Goal: Information Seeking & Learning: Check status

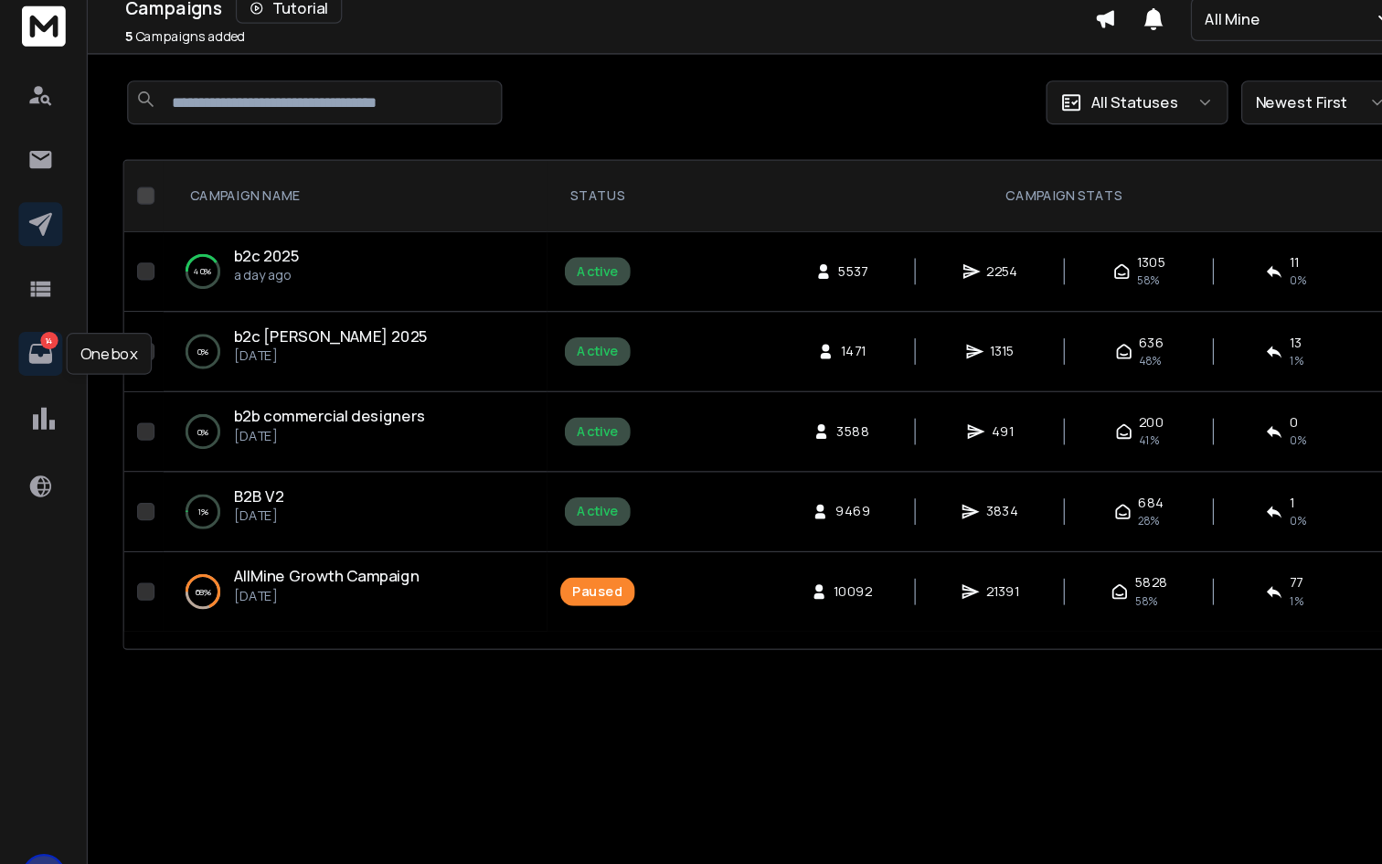
click at [34, 335] on link "14" at bounding box center [34, 352] width 37 height 37
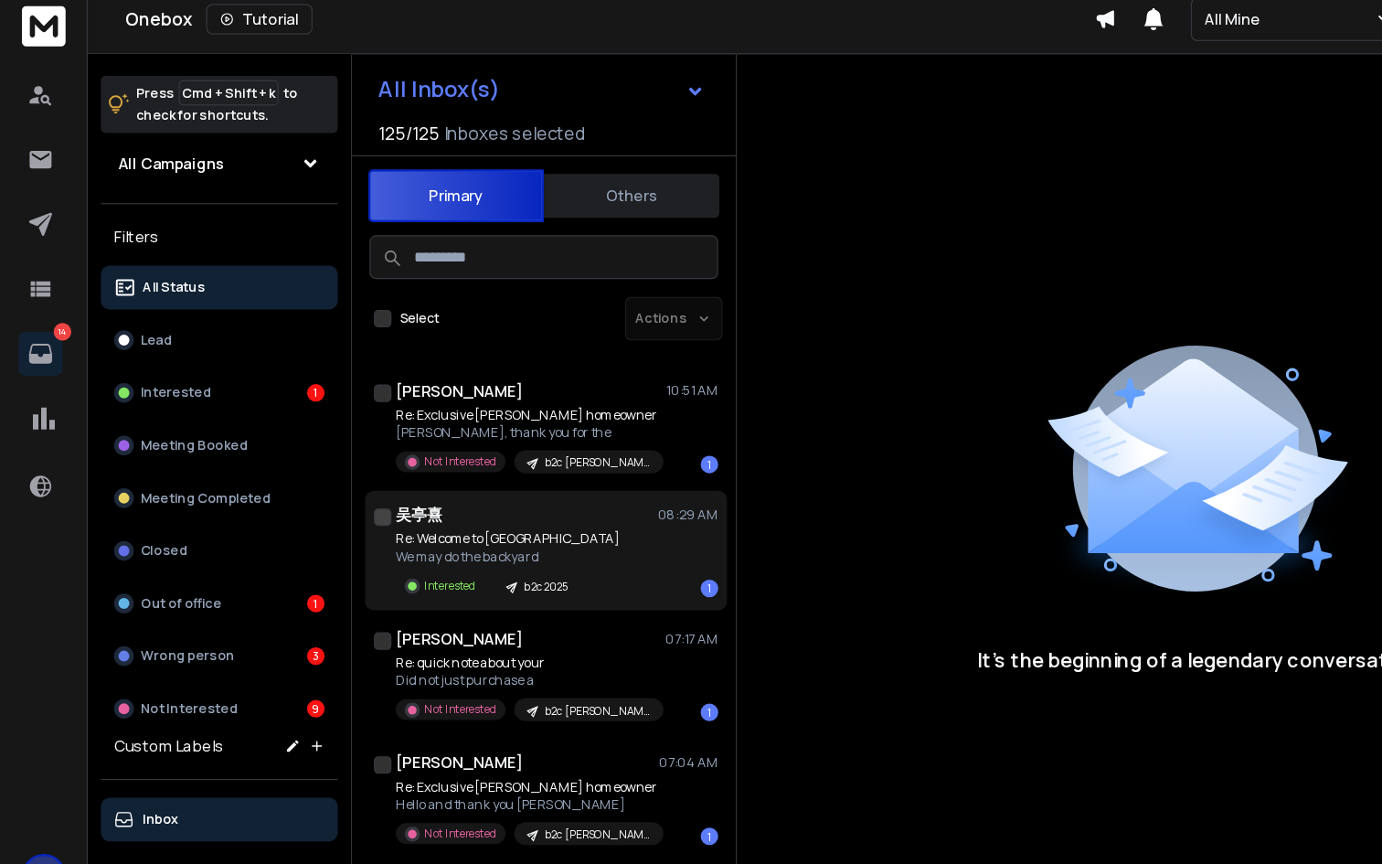
click at [417, 506] on p "Re: Welcome to [GEOGRAPHIC_DATA]" at bounding box center [423, 506] width 186 height 15
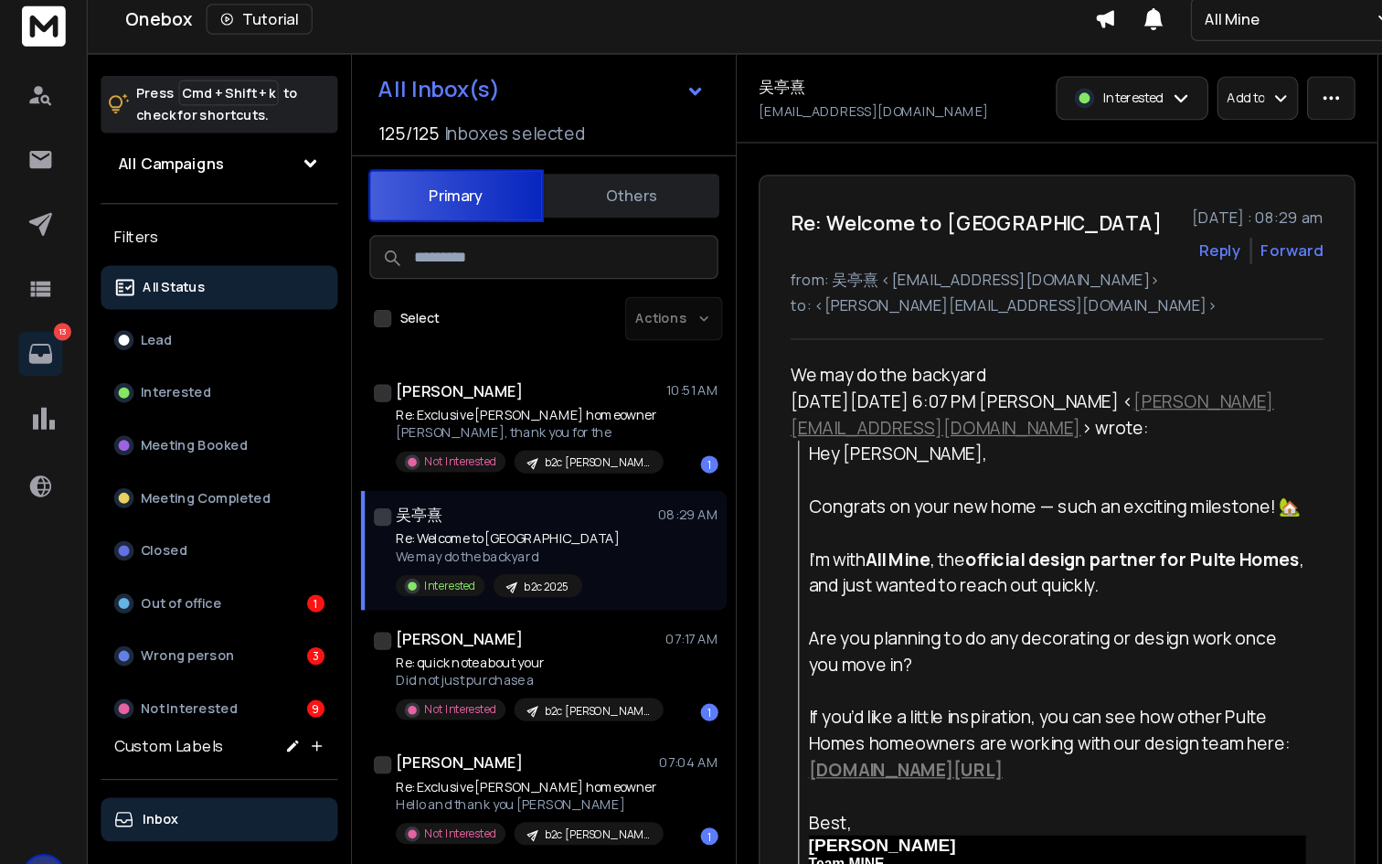
scroll to position [44, 0]
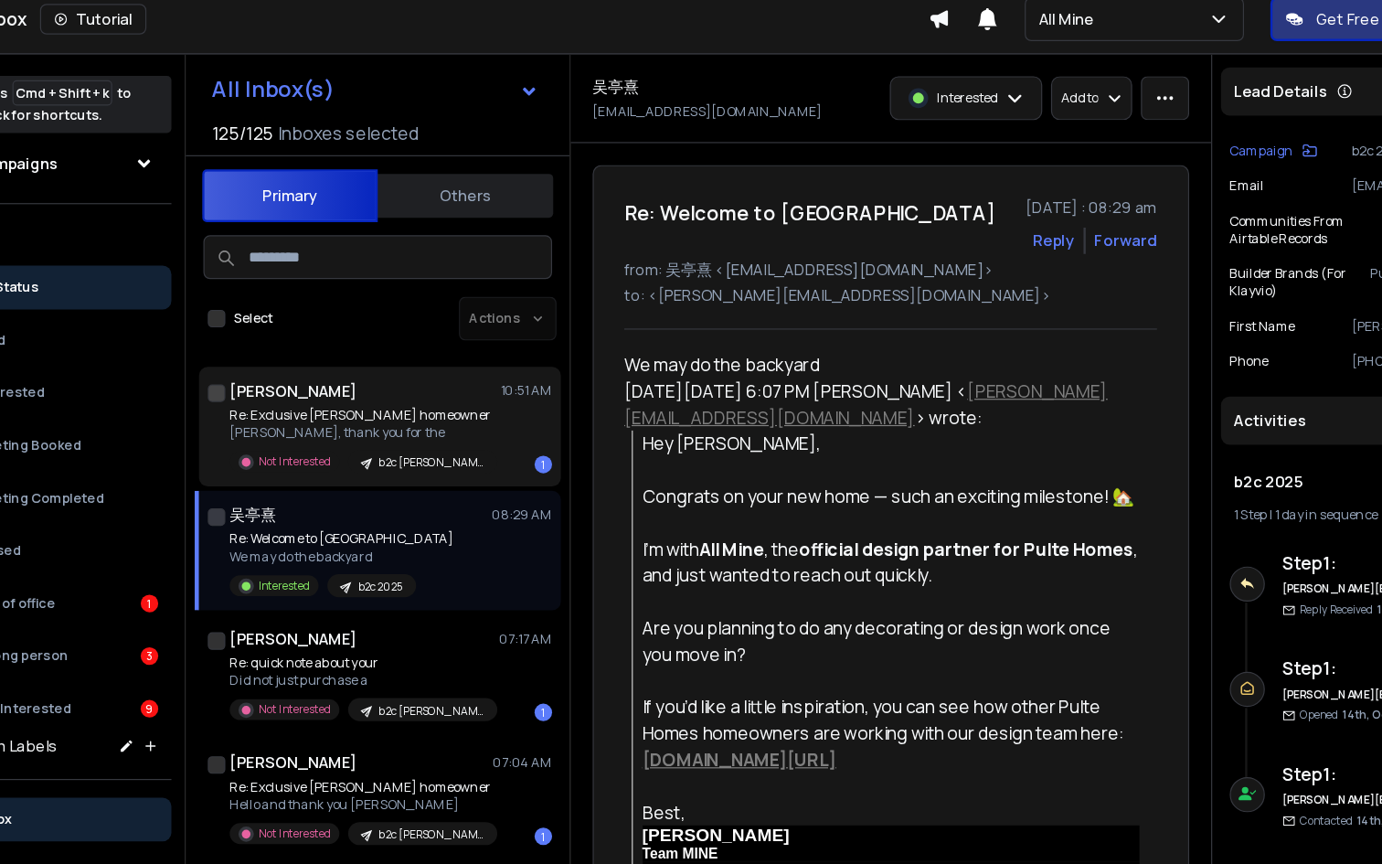
click at [516, 409] on p "Re: Exclusive [PERSON_NAME] homeowner" at bounding box center [439, 403] width 219 height 15
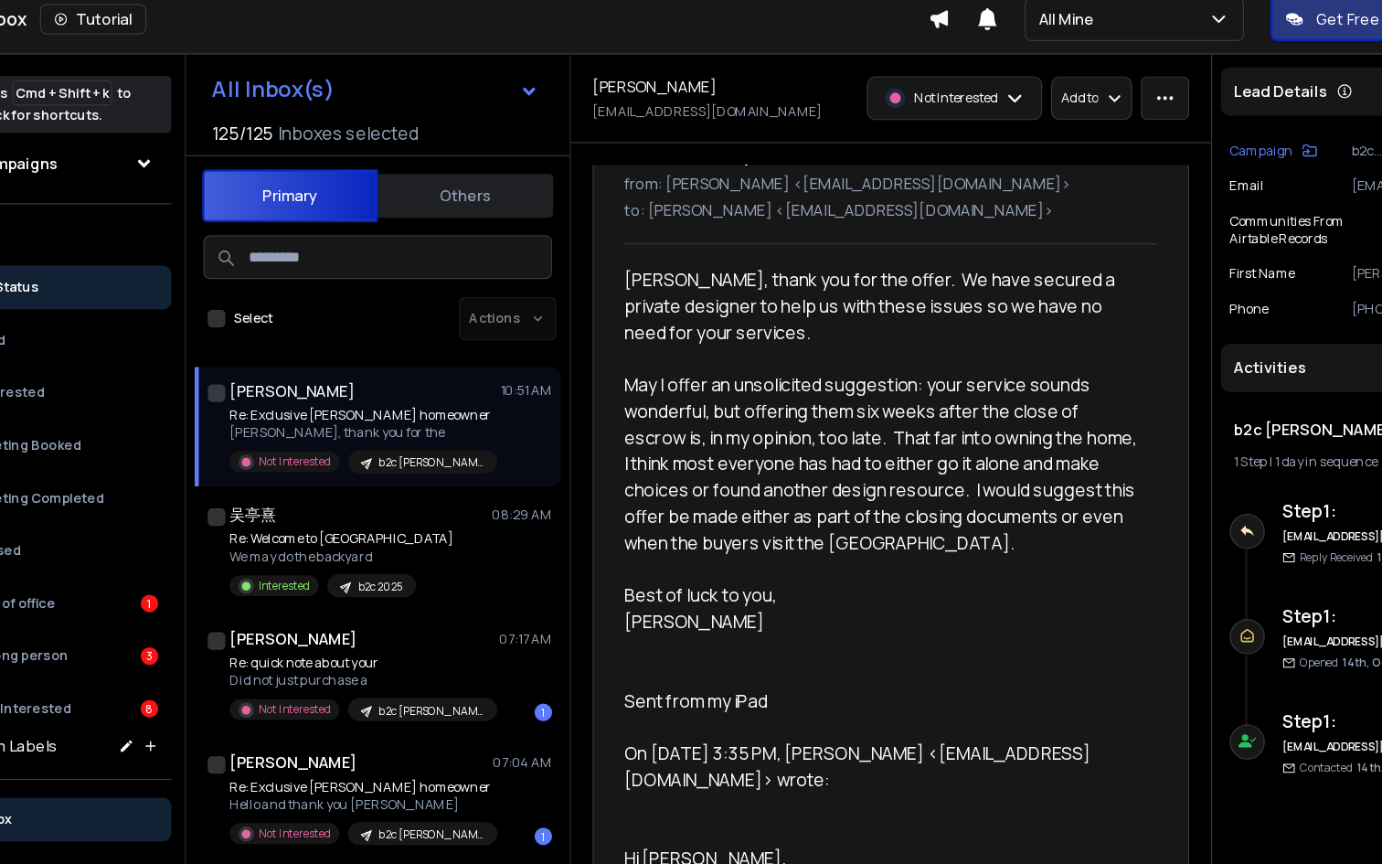
scroll to position [126, 0]
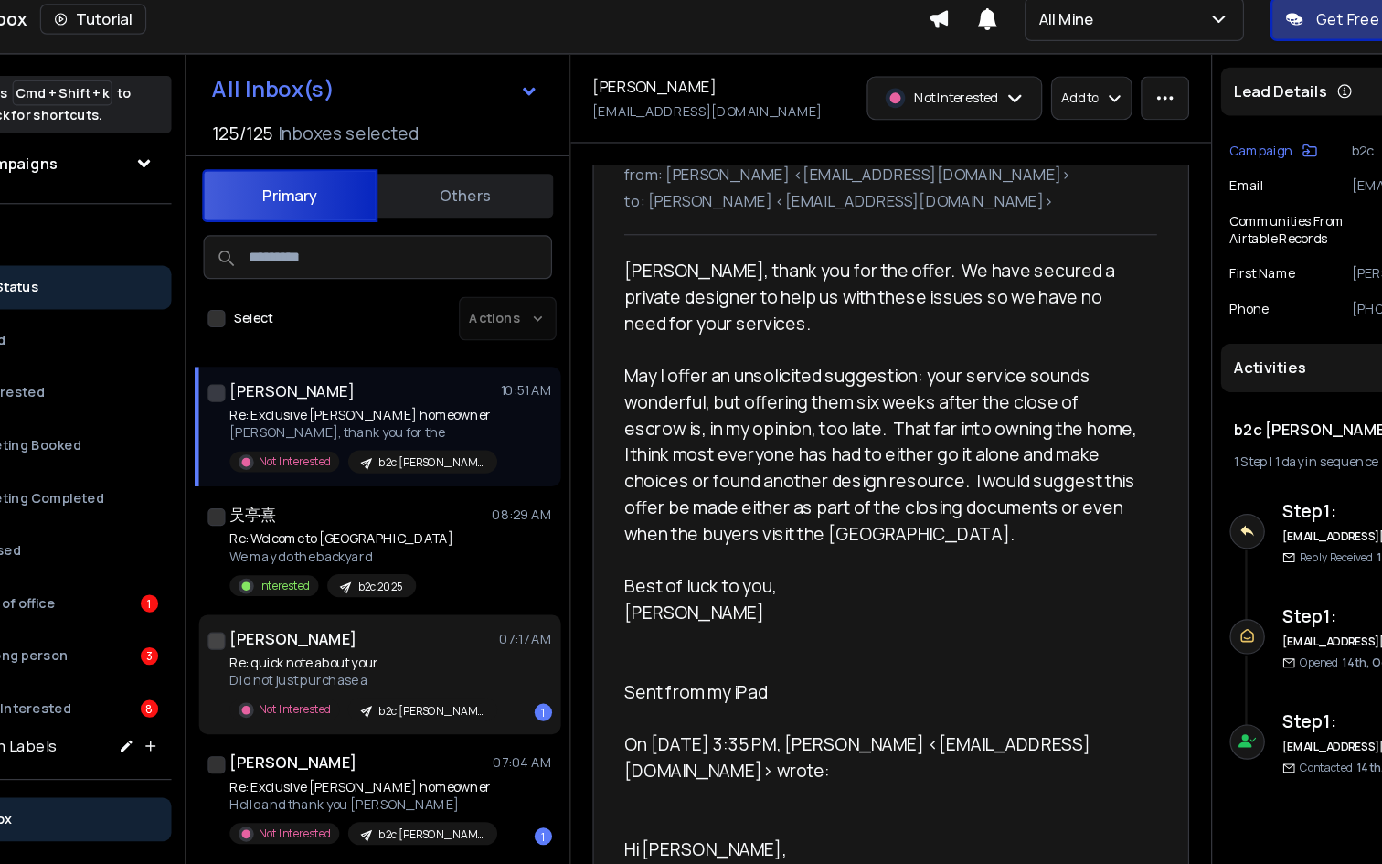
click at [523, 598] on div "[PERSON_NAME] 07:17 AM" at bounding box center [464, 589] width 269 height 18
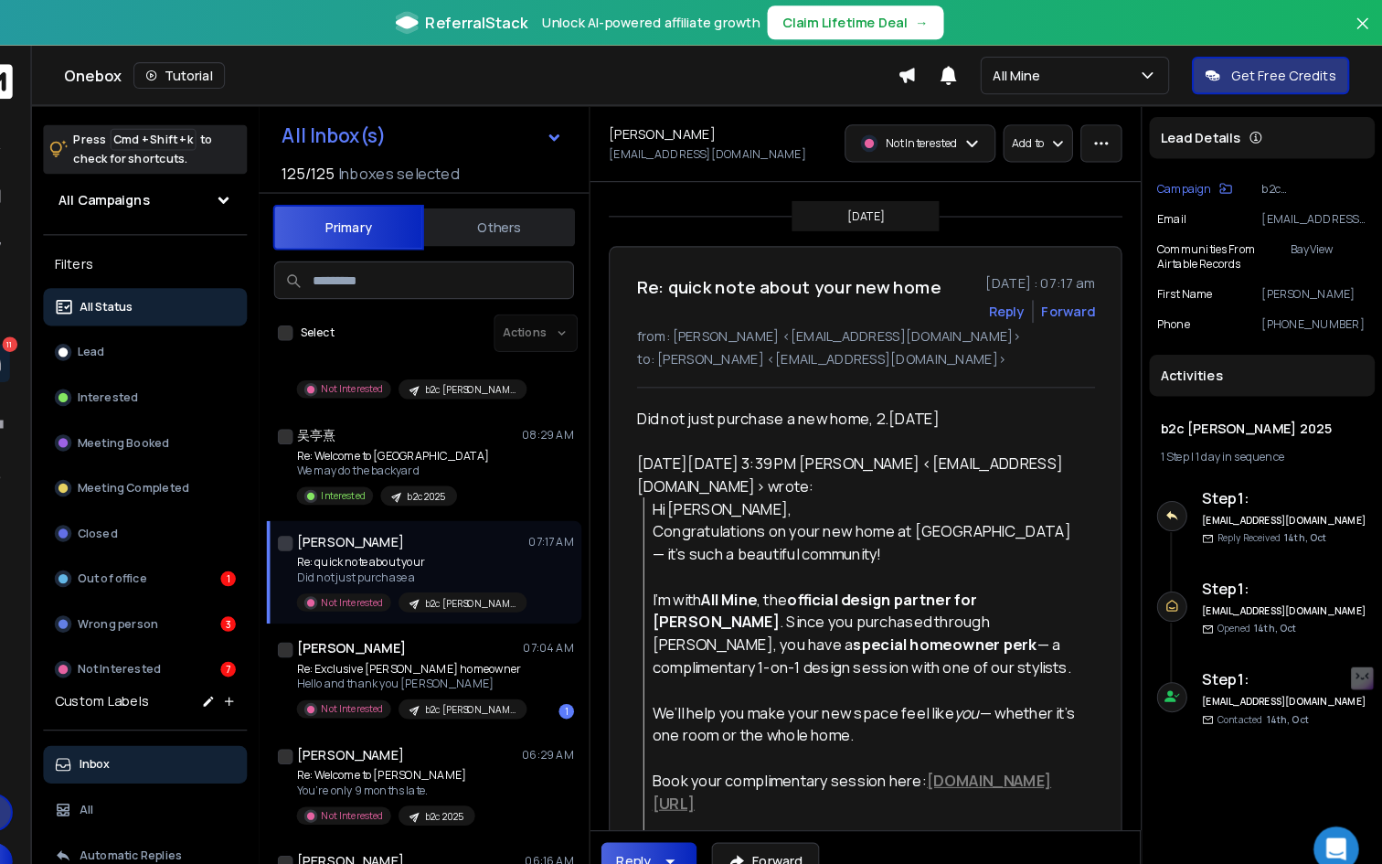
scroll to position [0, 0]
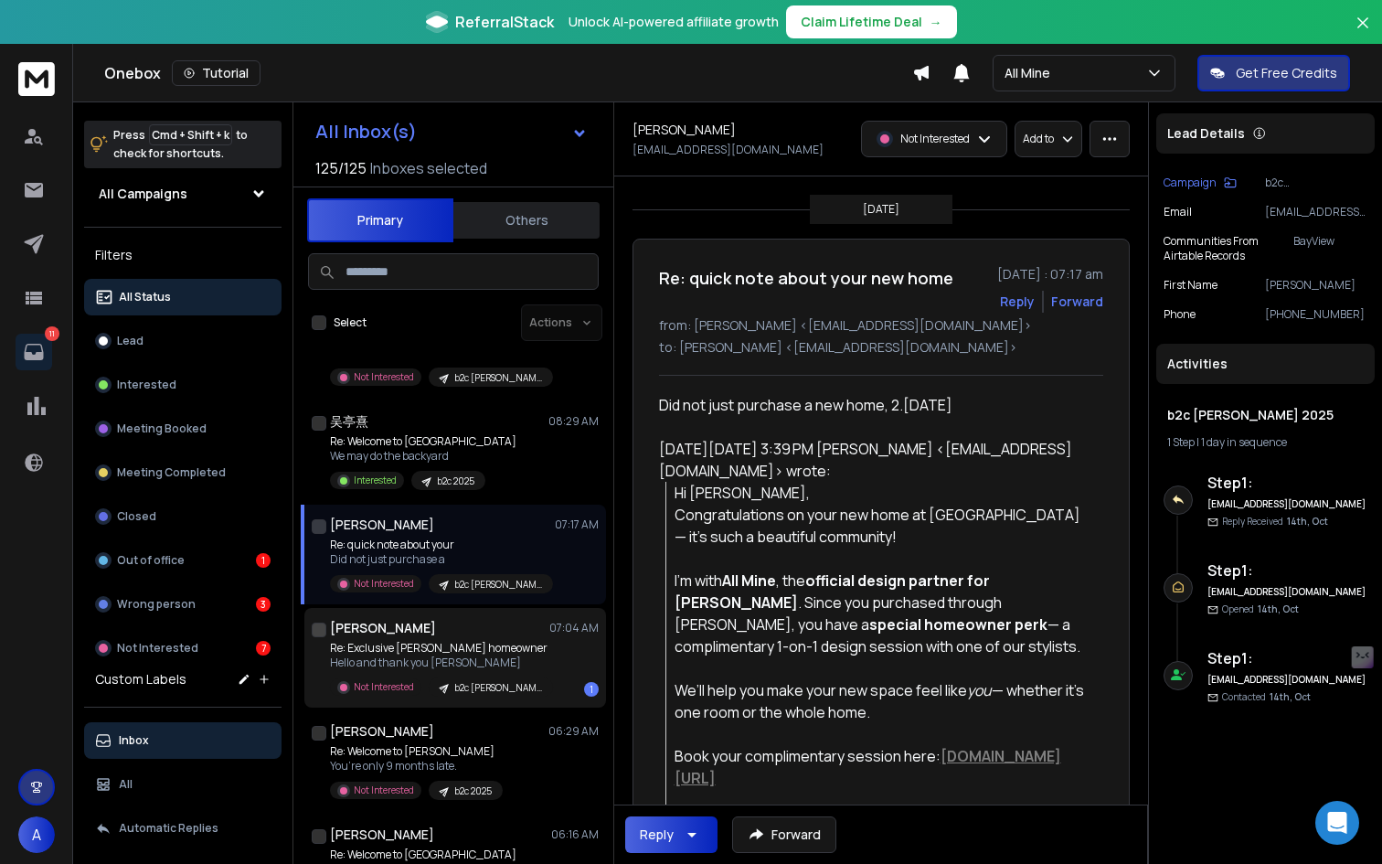
click at [485, 662] on p "Hello and thank you [PERSON_NAME]" at bounding box center [439, 662] width 219 height 15
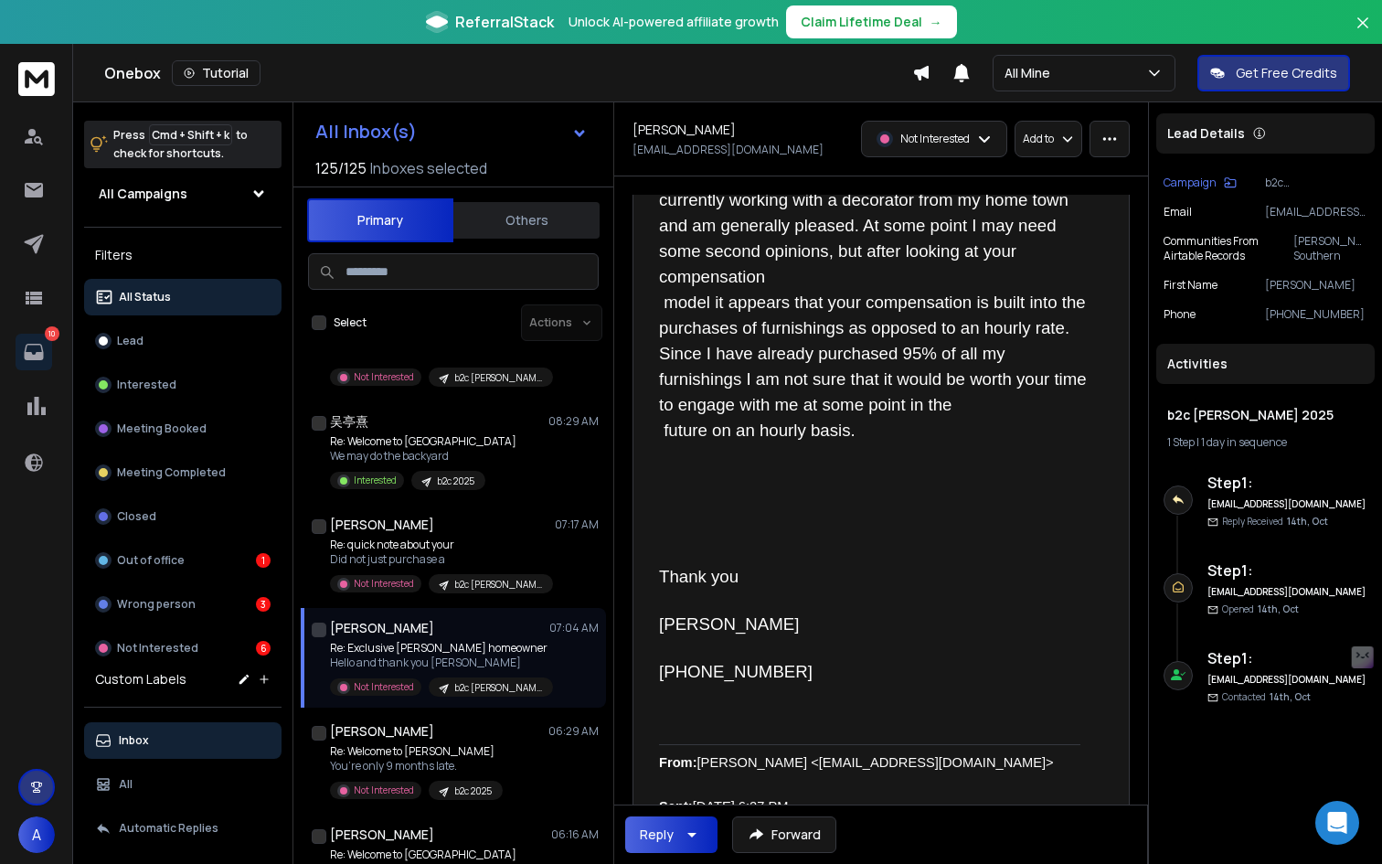
scroll to position [418, 0]
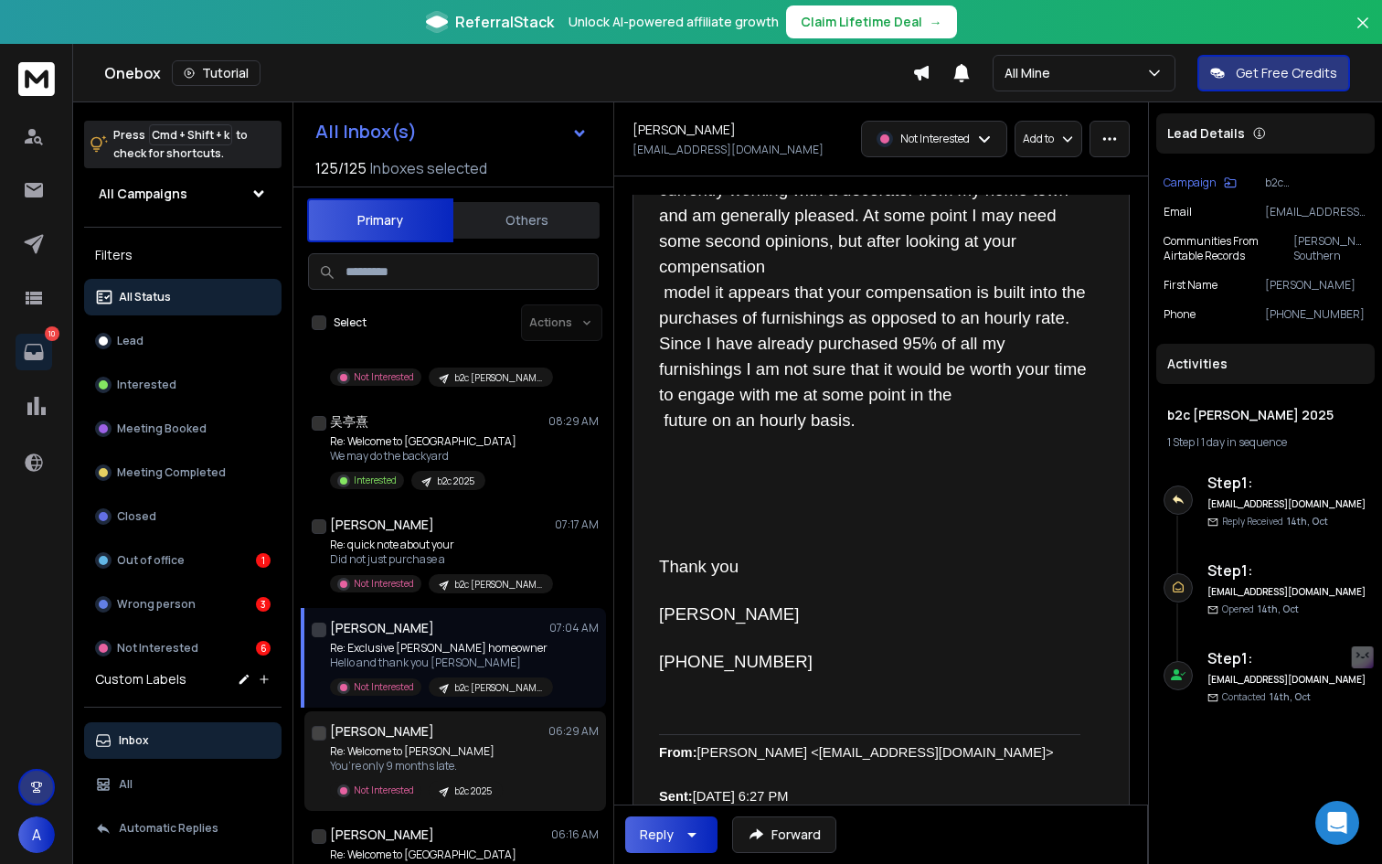
click at [507, 729] on div "[PERSON_NAME] 06:29 AM" at bounding box center [464, 731] width 269 height 18
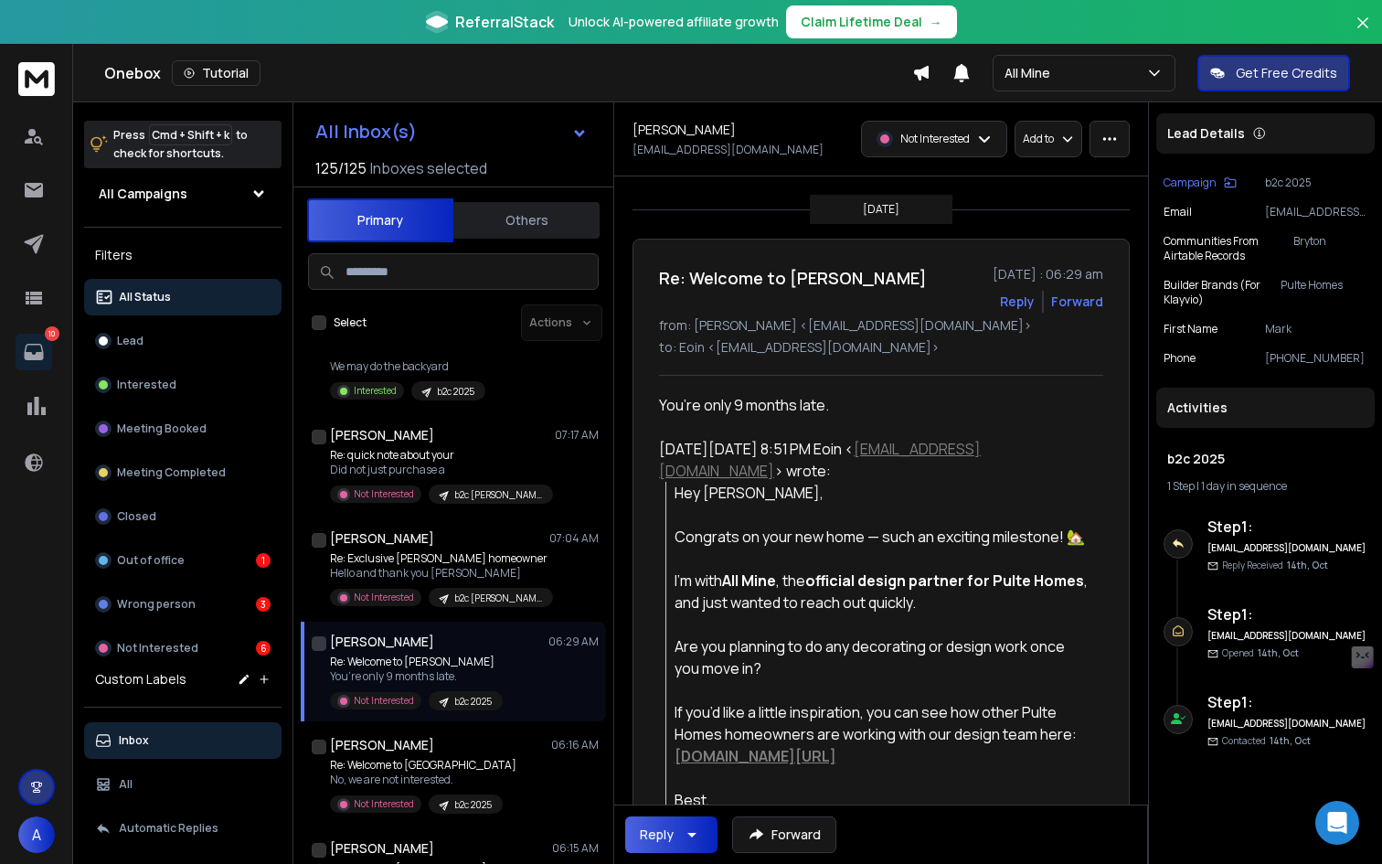
scroll to position [0, 0]
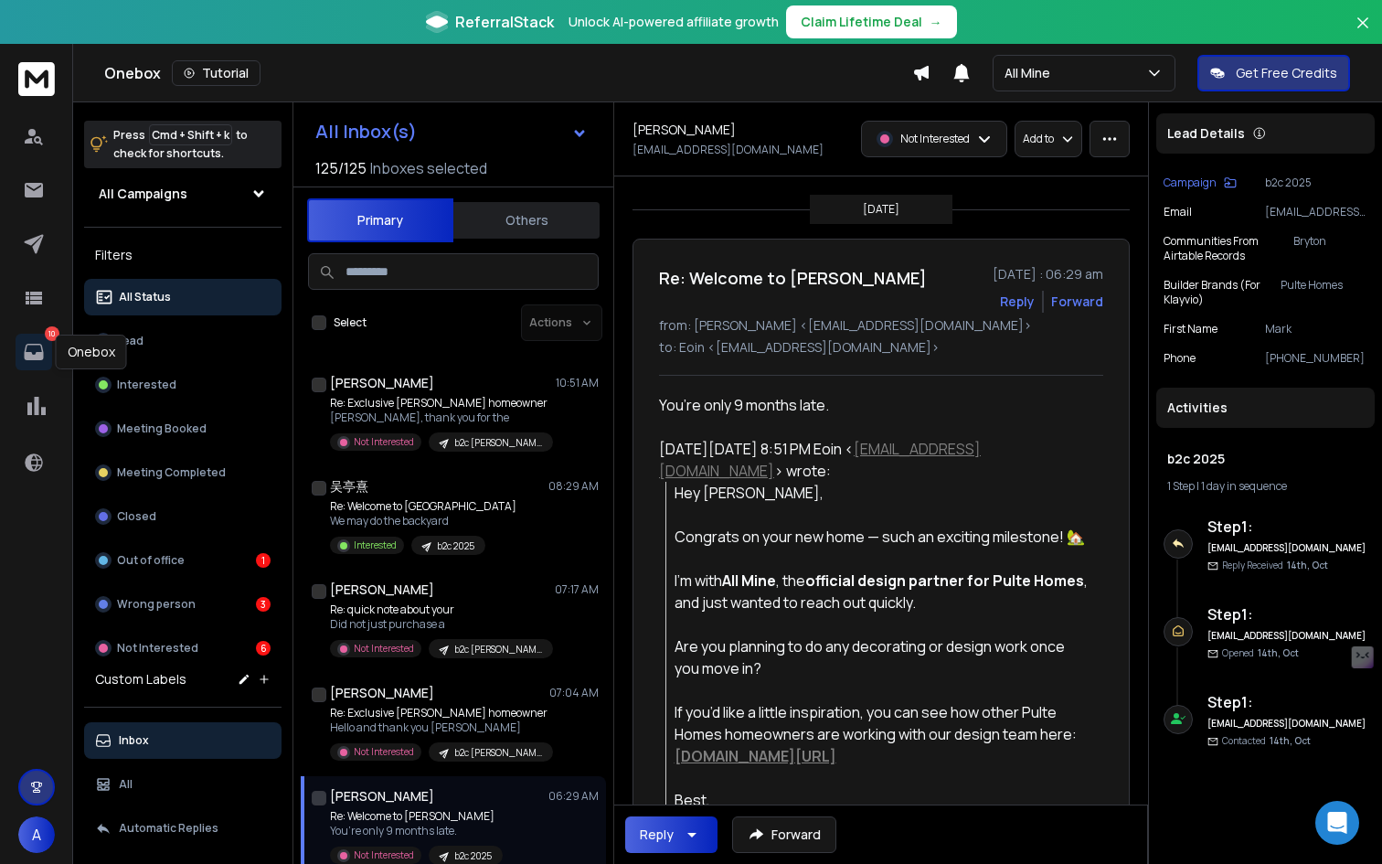
click at [27, 349] on icon at bounding box center [34, 352] width 22 height 22
click at [33, 236] on icon at bounding box center [34, 244] width 22 height 22
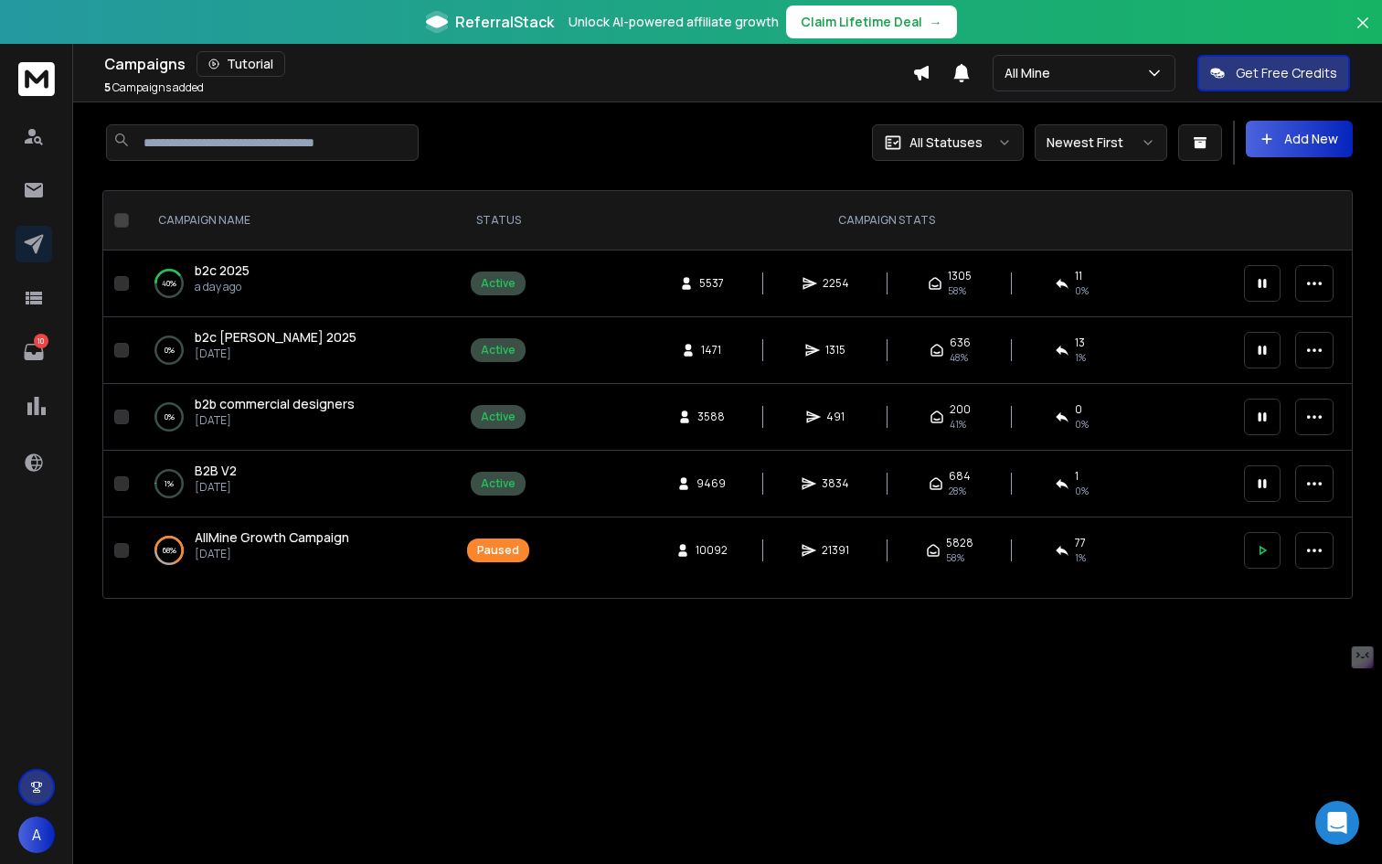
click at [303, 274] on div "40 % b2c 2025 a day ago" at bounding box center [295, 283] width 283 height 44
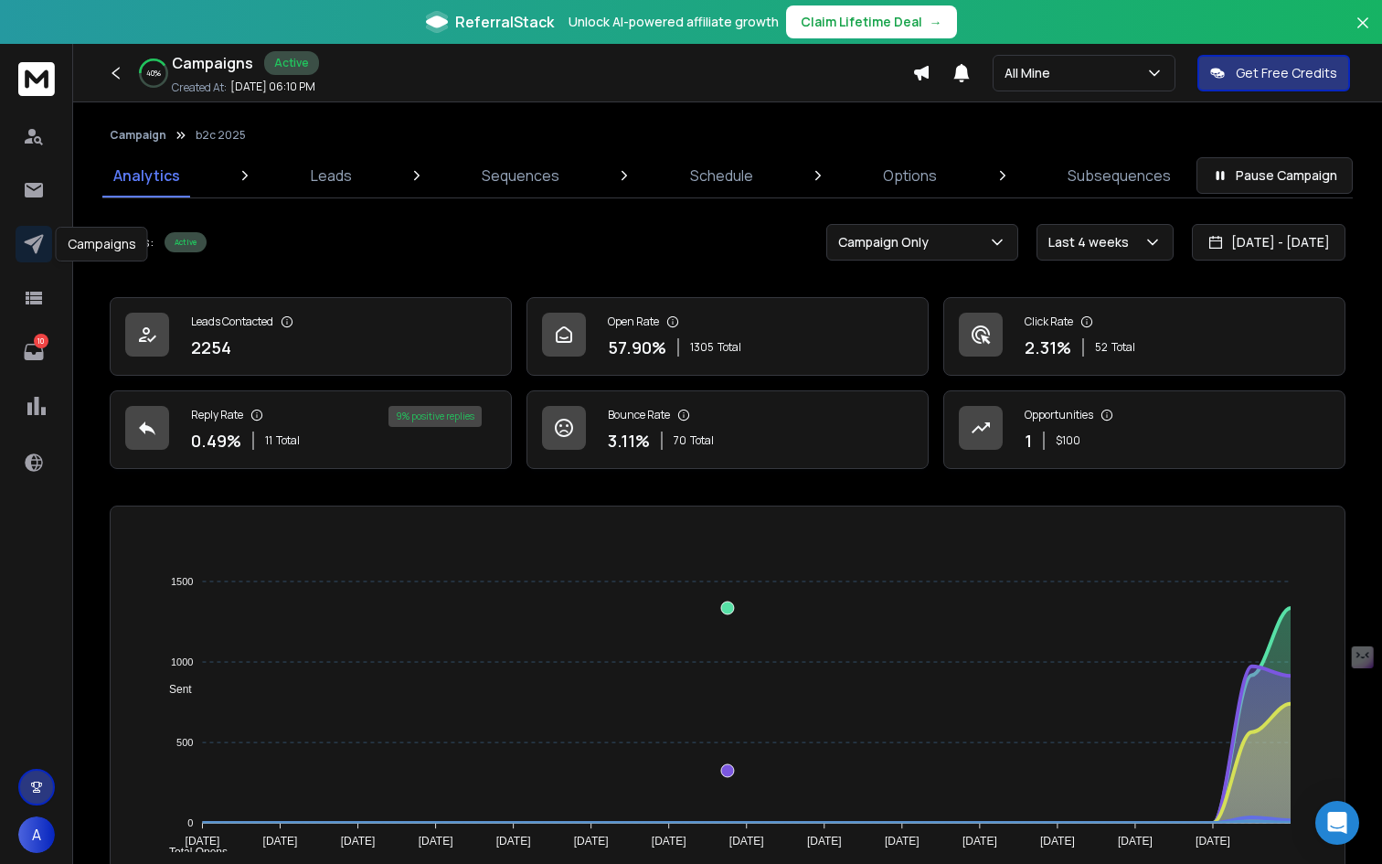
click at [33, 244] on icon at bounding box center [33, 244] width 19 height 19
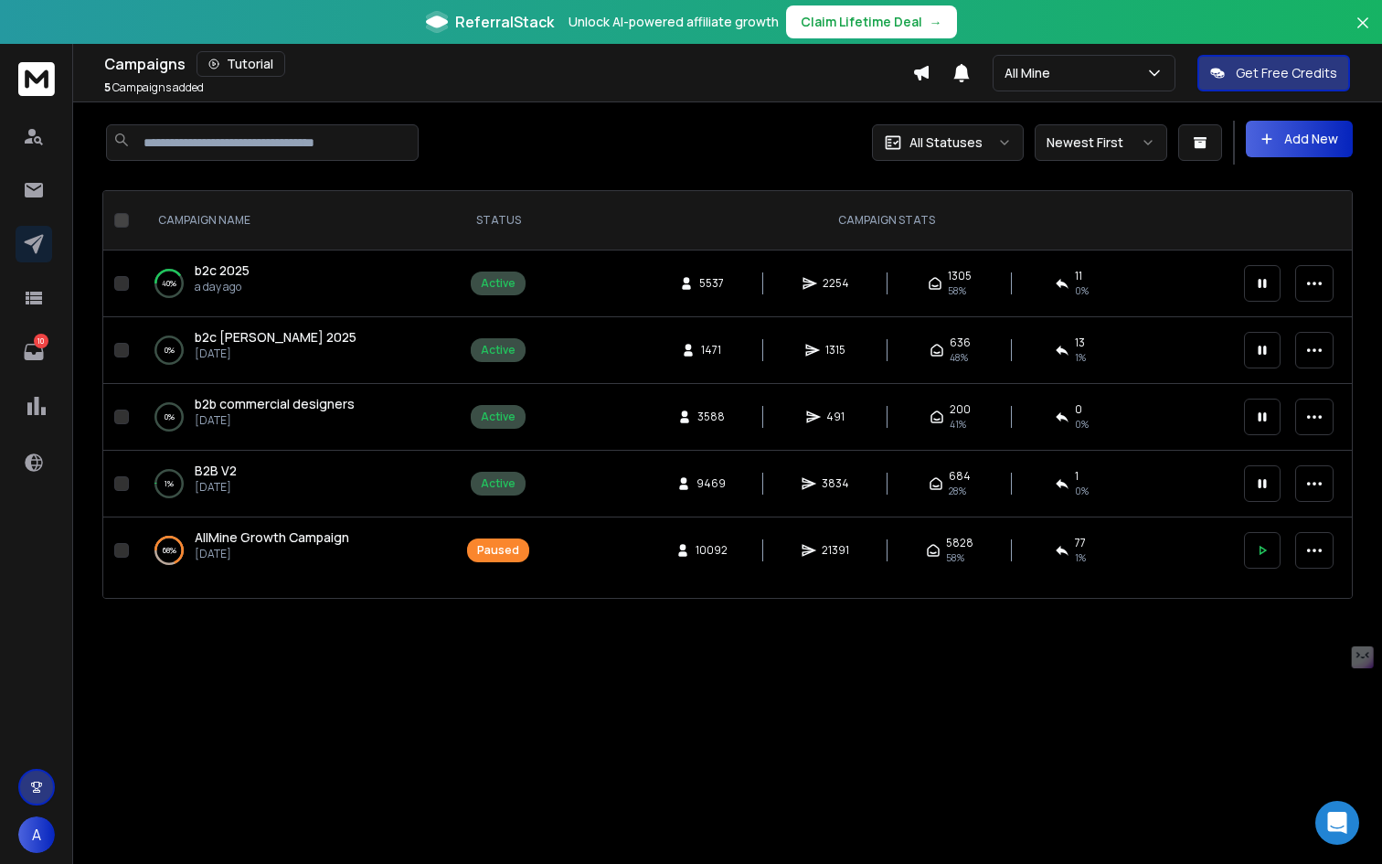
click at [239, 337] on span "b2c [PERSON_NAME] 2025" at bounding box center [276, 336] width 162 height 17
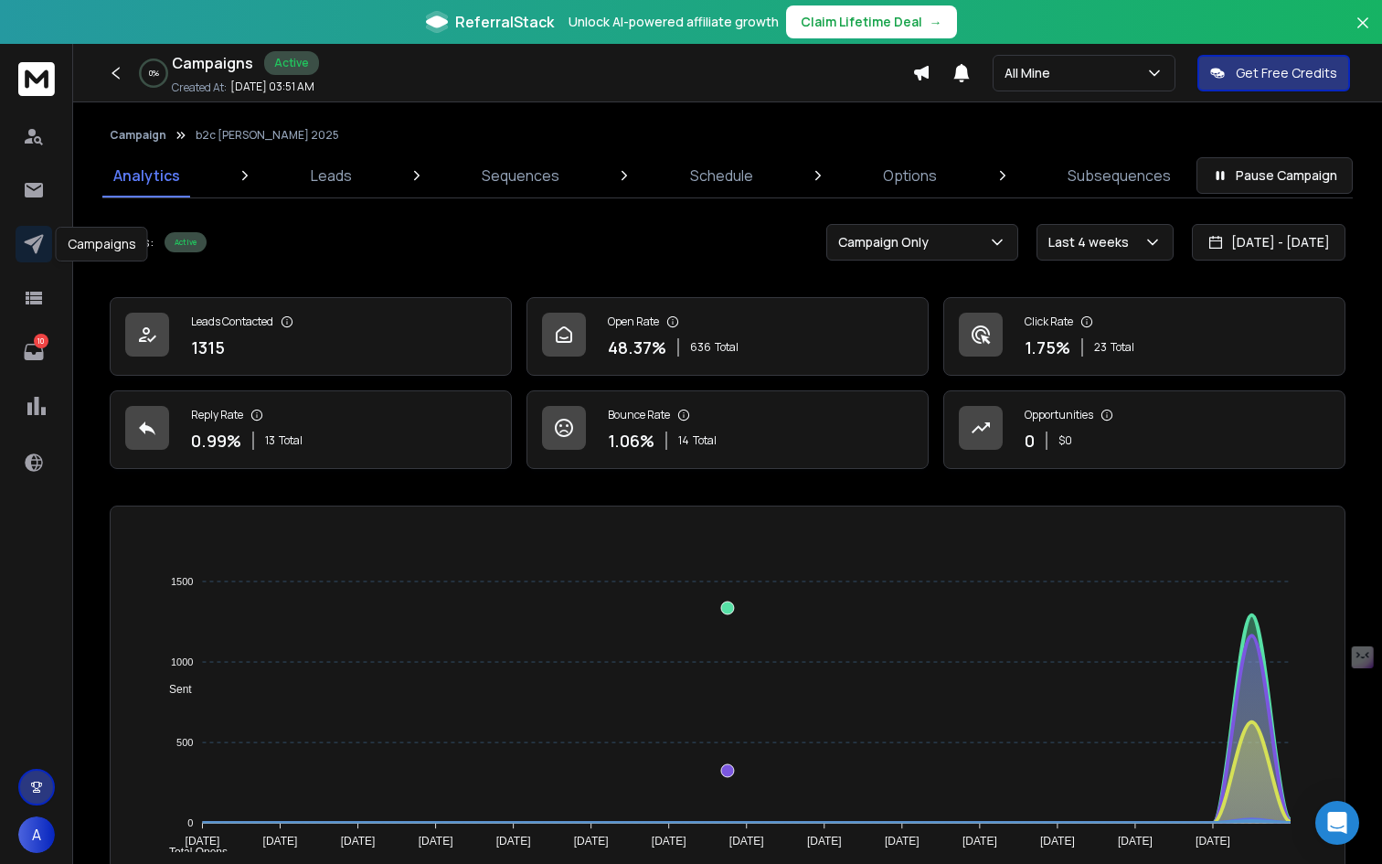
click at [24, 241] on icon at bounding box center [33, 244] width 19 height 19
